Goal: Navigation & Orientation: Find specific page/section

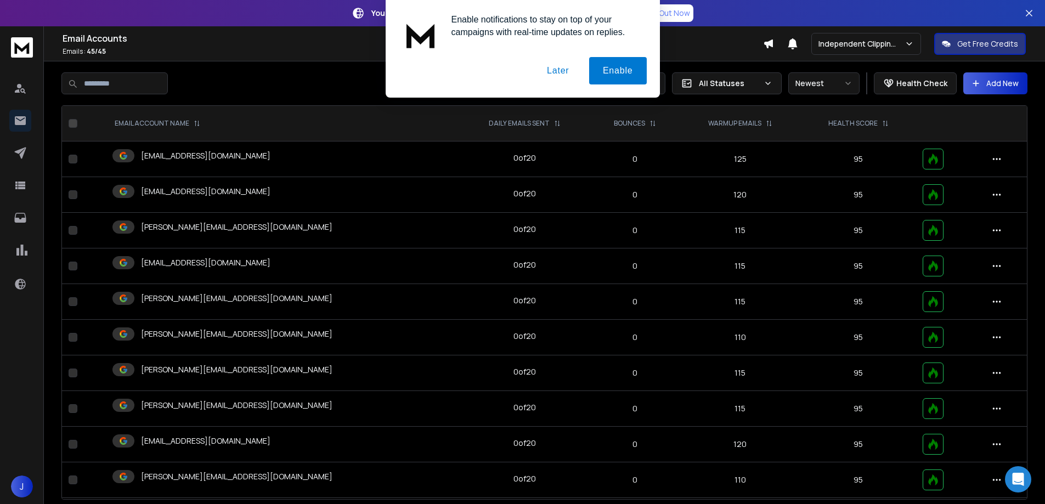
click at [563, 75] on button "Later" at bounding box center [557, 70] width 49 height 27
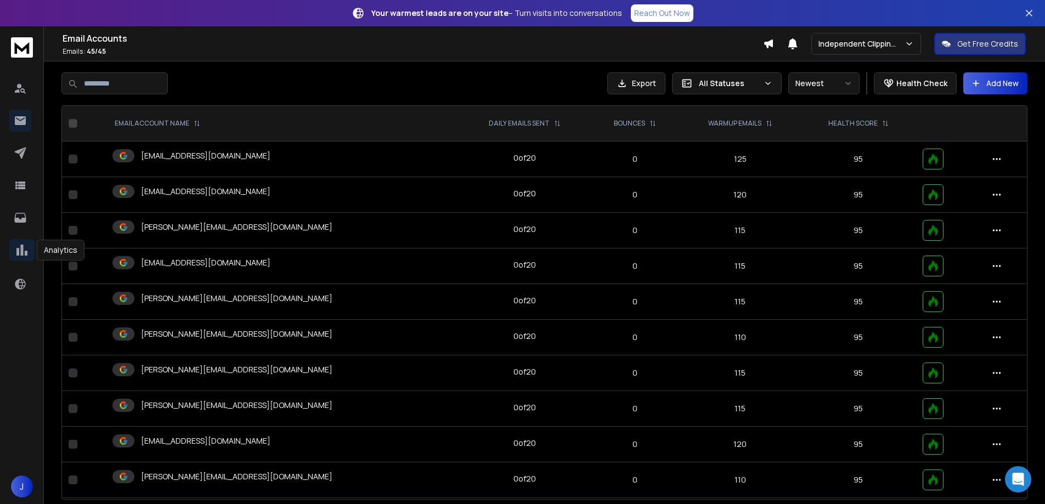
click at [16, 253] on icon at bounding box center [22, 250] width 16 height 16
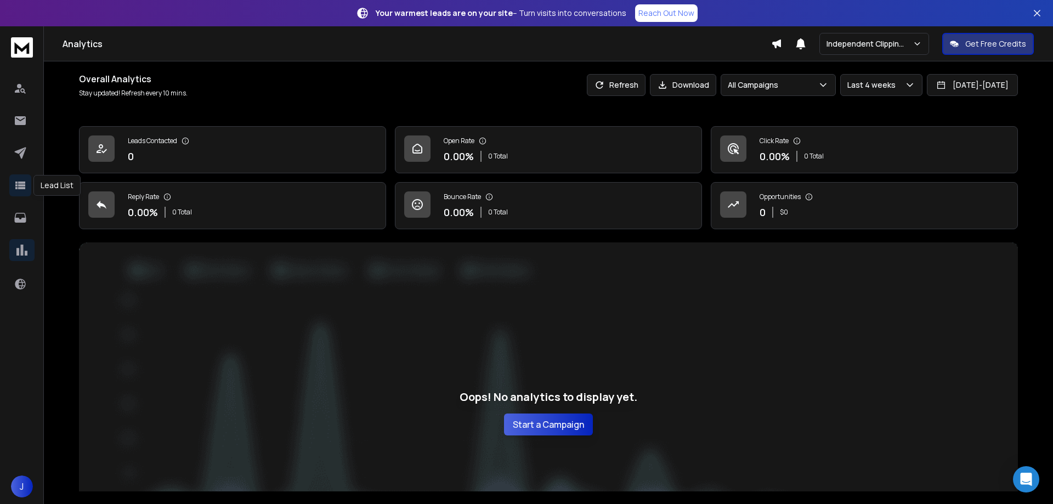
click at [25, 184] on icon at bounding box center [20, 185] width 13 height 13
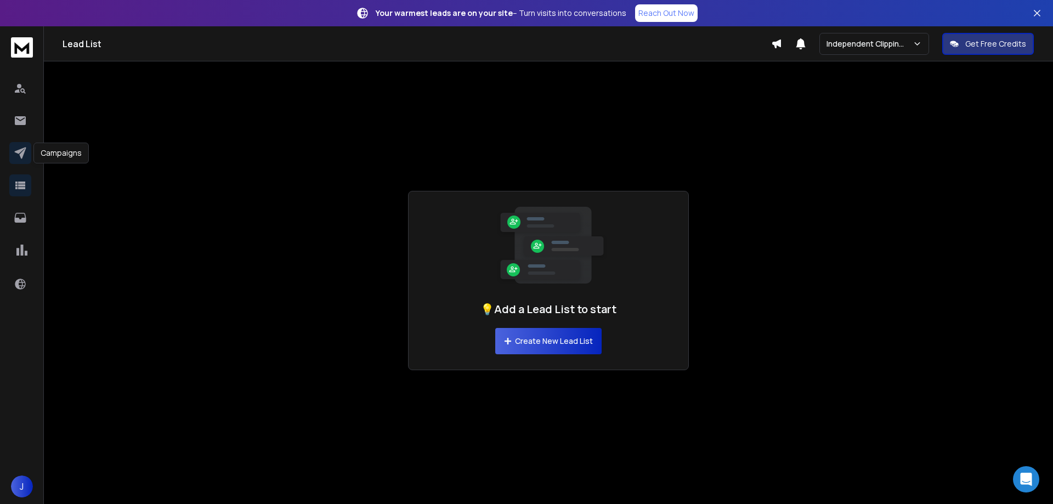
click at [21, 156] on icon at bounding box center [20, 153] width 12 height 12
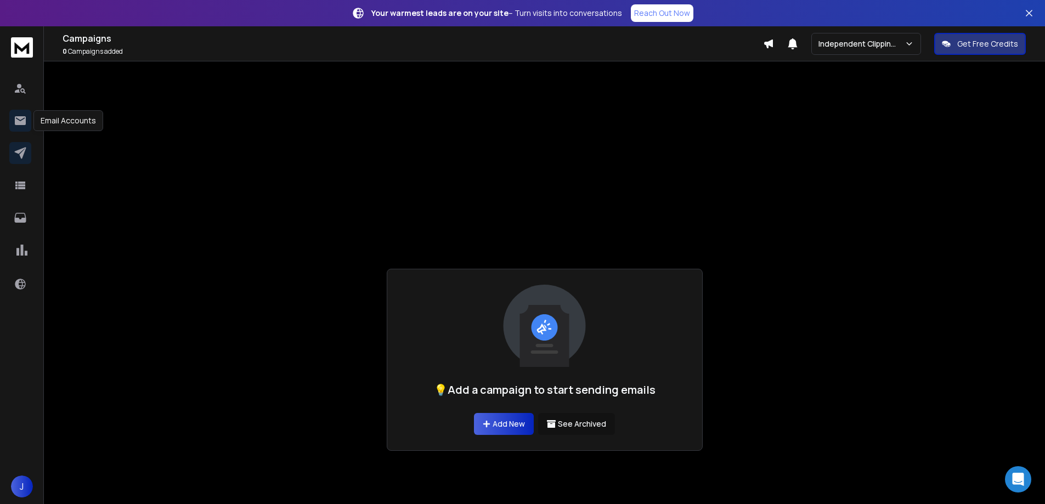
click at [21, 127] on link at bounding box center [20, 121] width 22 height 22
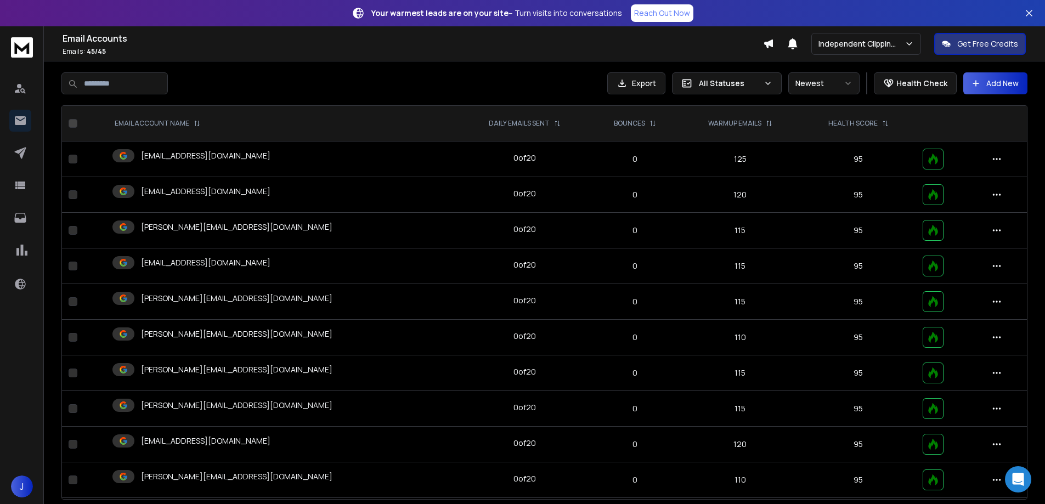
click at [717, 159] on td "125" at bounding box center [740, 159] width 121 height 36
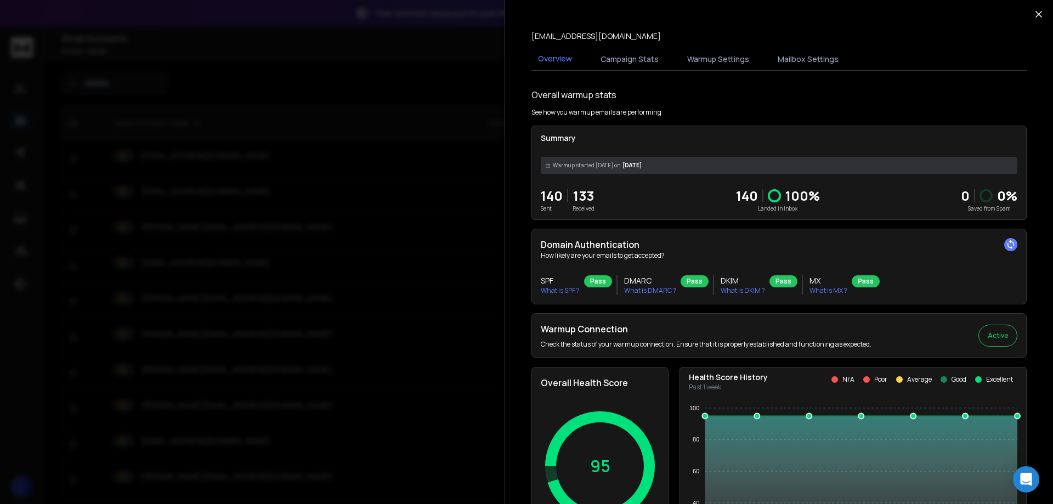
click at [1034, 14] on icon "button" at bounding box center [1038, 14] width 11 height 11
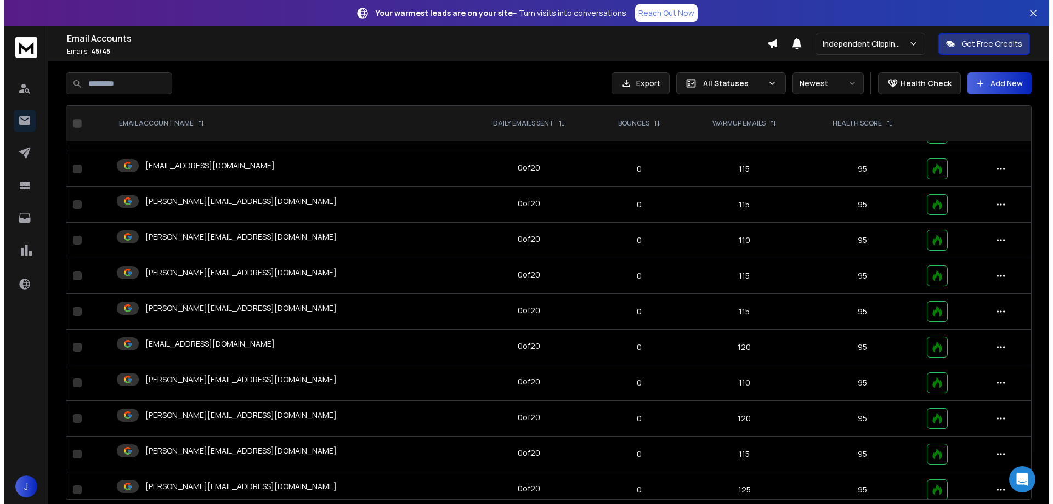
scroll to position [219, 0]
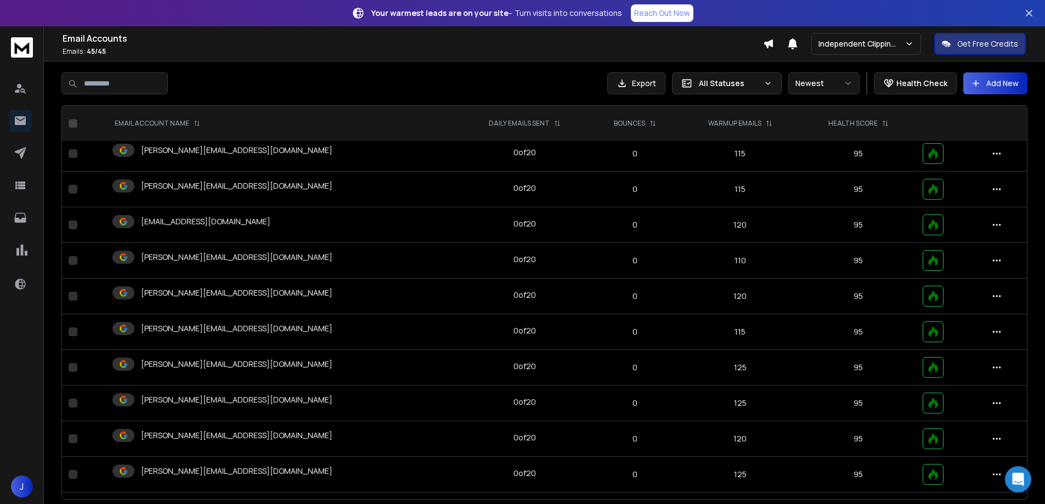
click at [254, 435] on p "[PERSON_NAME][EMAIL_ADDRESS][DOMAIN_NAME]" at bounding box center [236, 435] width 191 height 11
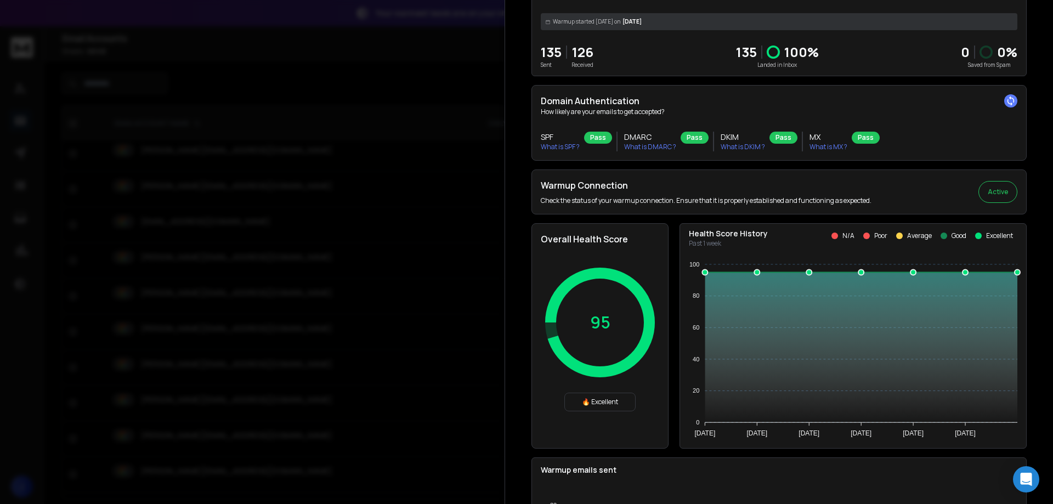
scroll to position [92, 0]
